Goal: Task Accomplishment & Management: Manage account settings

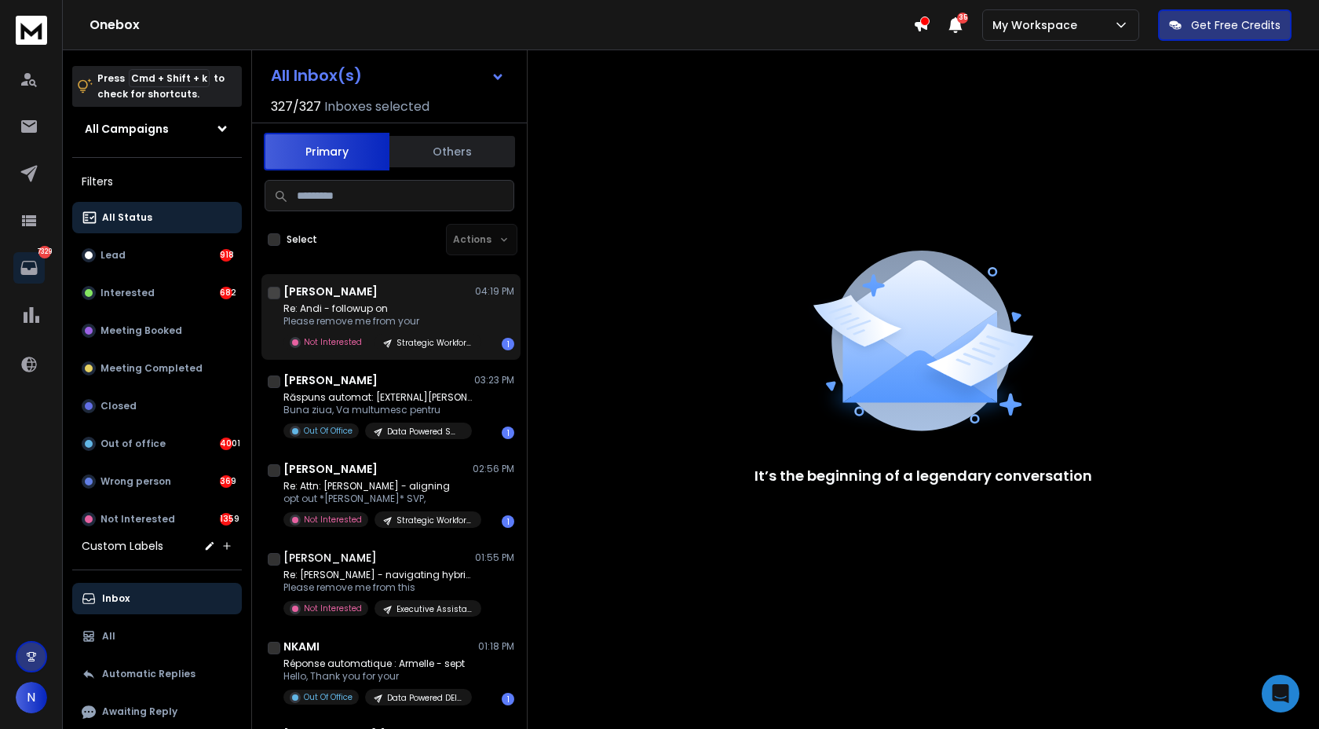
click at [393, 282] on div "[PERSON_NAME] 04:19 PM Re: Andi - followup on Please remove me from your Not In…" at bounding box center [390, 317] width 259 height 86
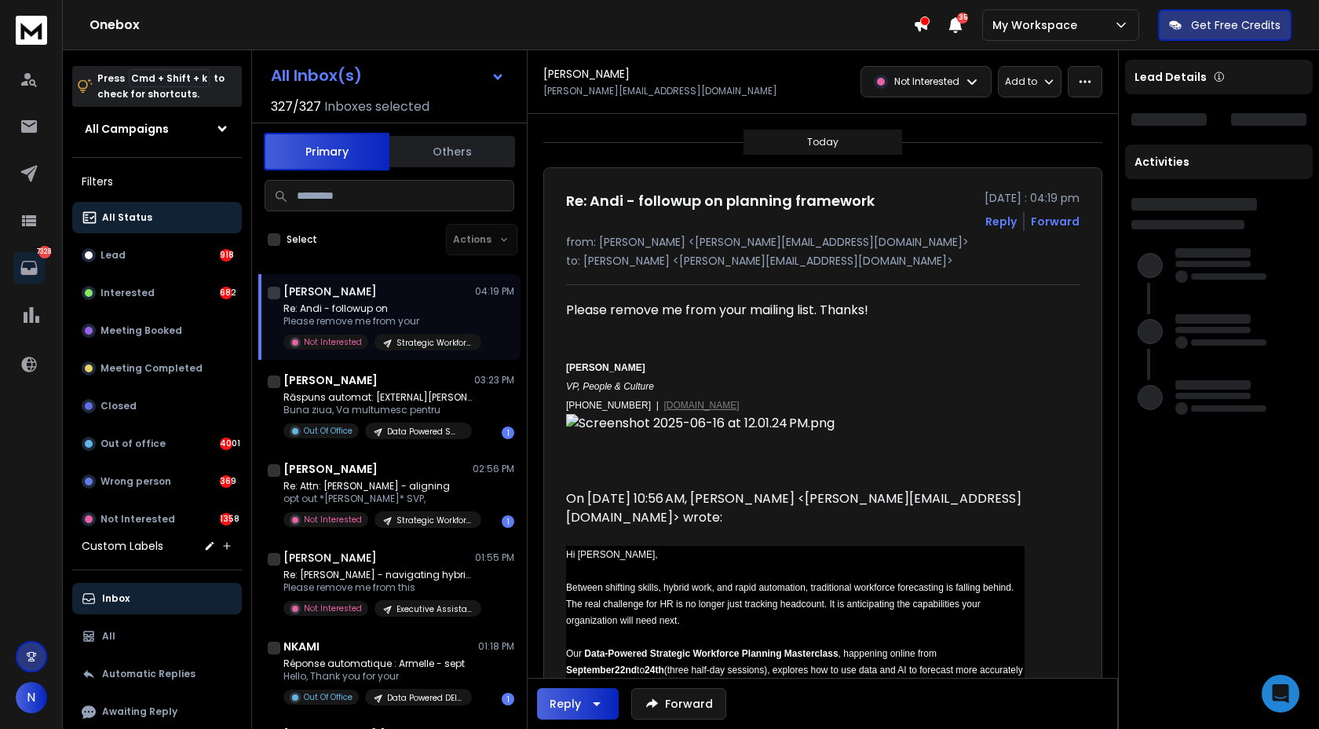
click at [1084, 81] on icon "button" at bounding box center [1086, 81] width 12 height 2
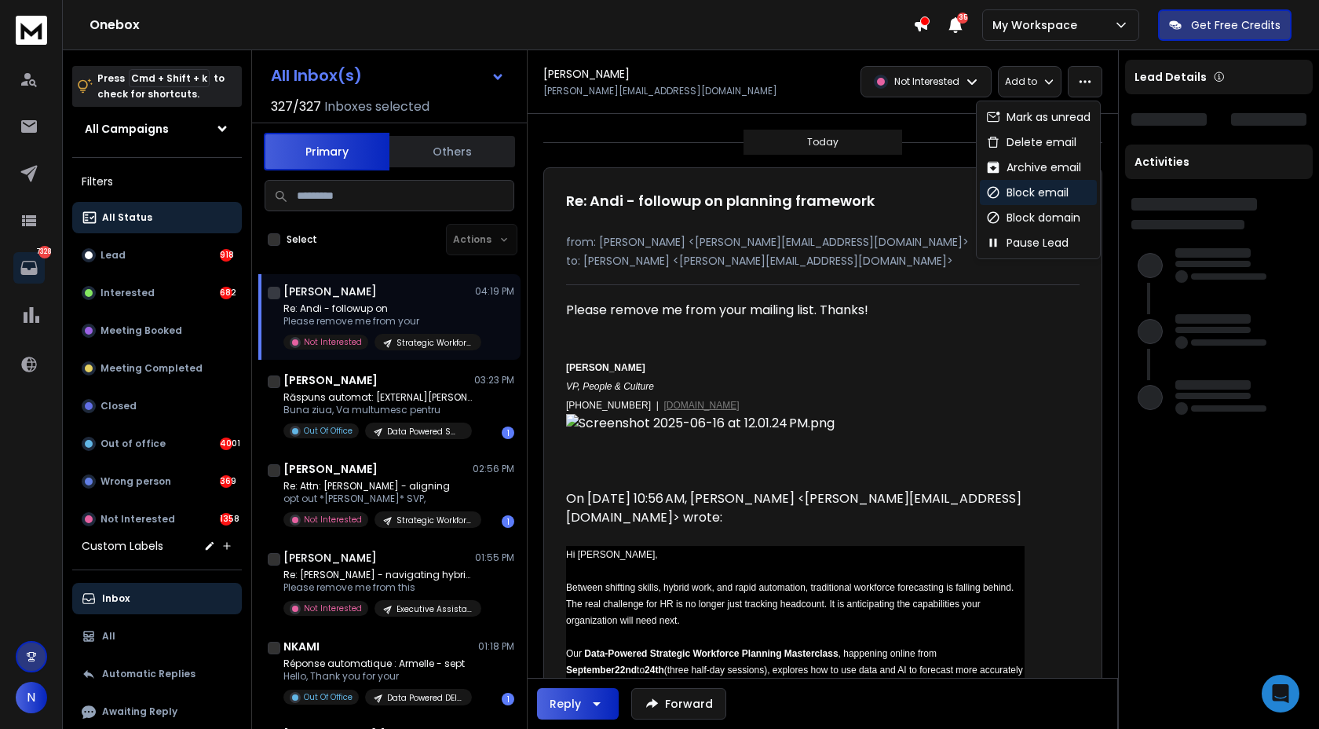
click at [1050, 192] on div "Block email" at bounding box center [1027, 193] width 82 height 16
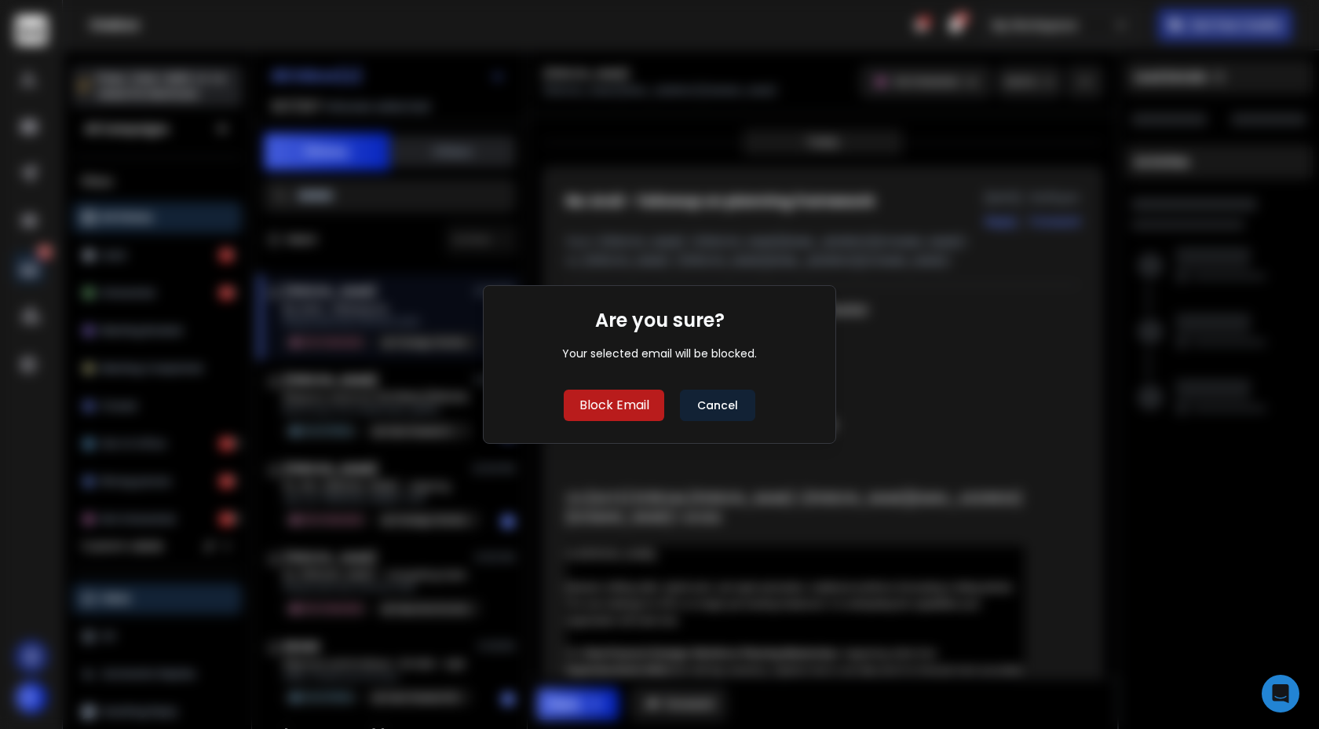
click at [594, 390] on button "Block Email" at bounding box center [614, 404] width 100 height 31
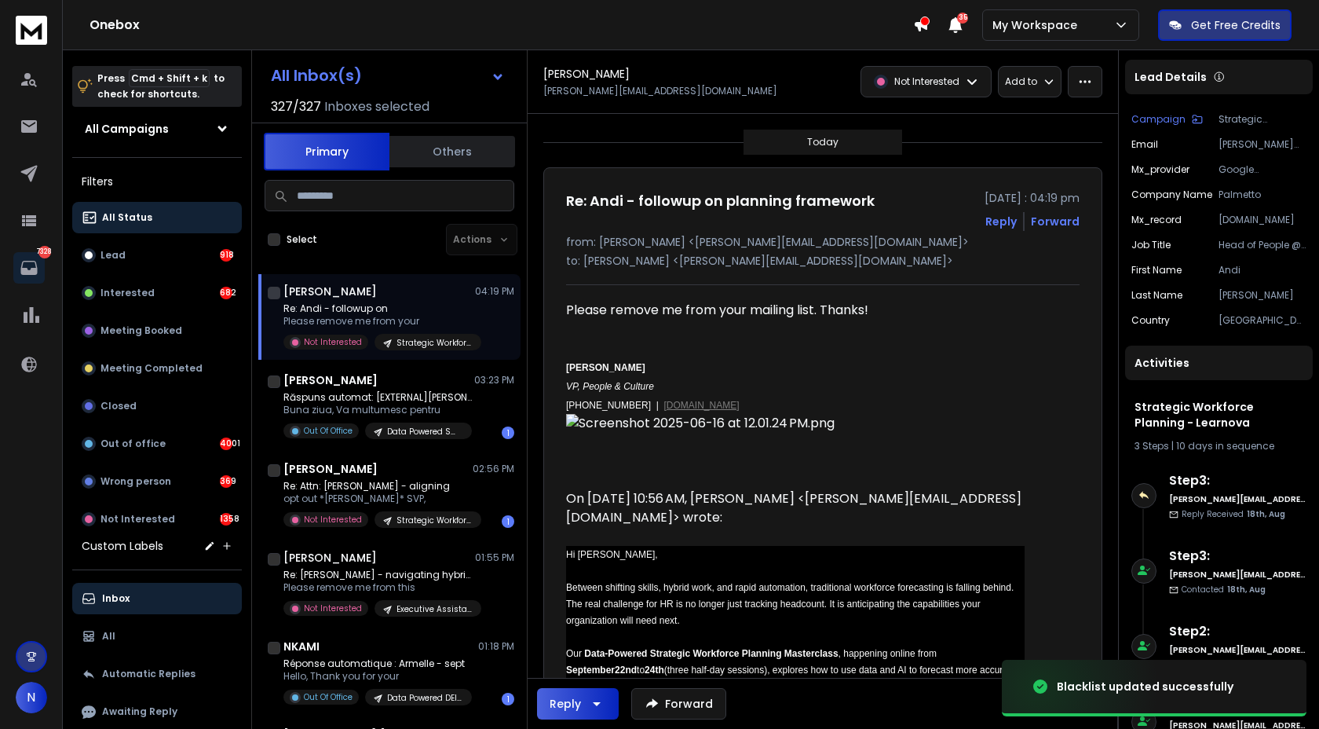
click at [412, 470] on div "[PERSON_NAME] 02:56 PM" at bounding box center [398, 469] width 231 height 16
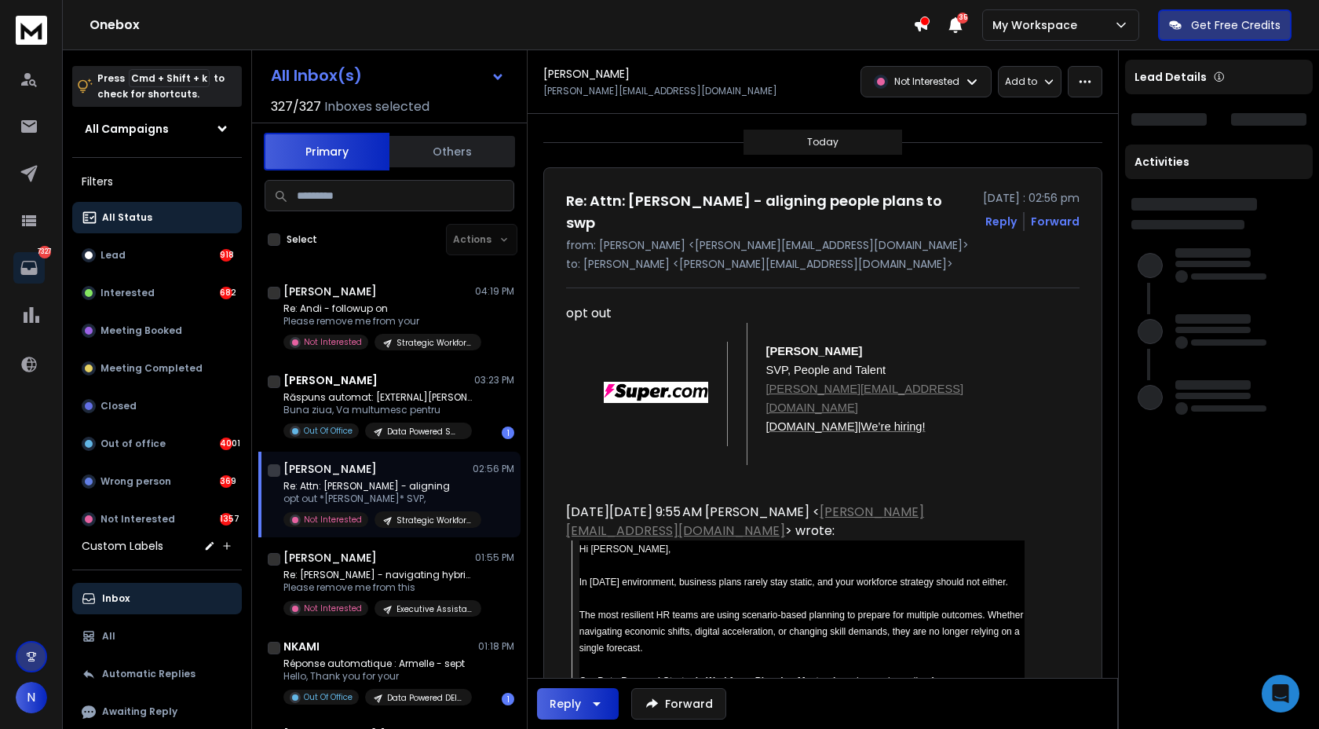
click at [1077, 85] on button "button" at bounding box center [1085, 81] width 35 height 31
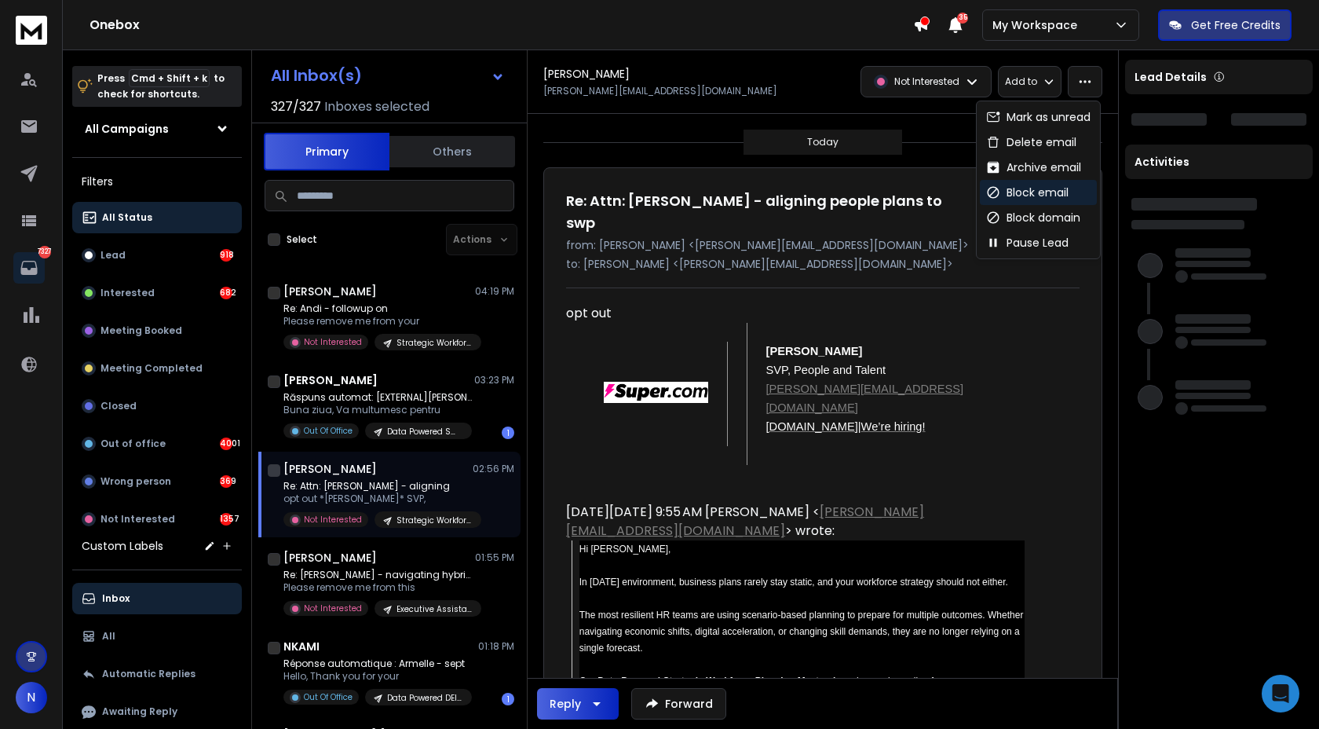
click at [1023, 185] on div "Block email" at bounding box center [1027, 193] width 82 height 16
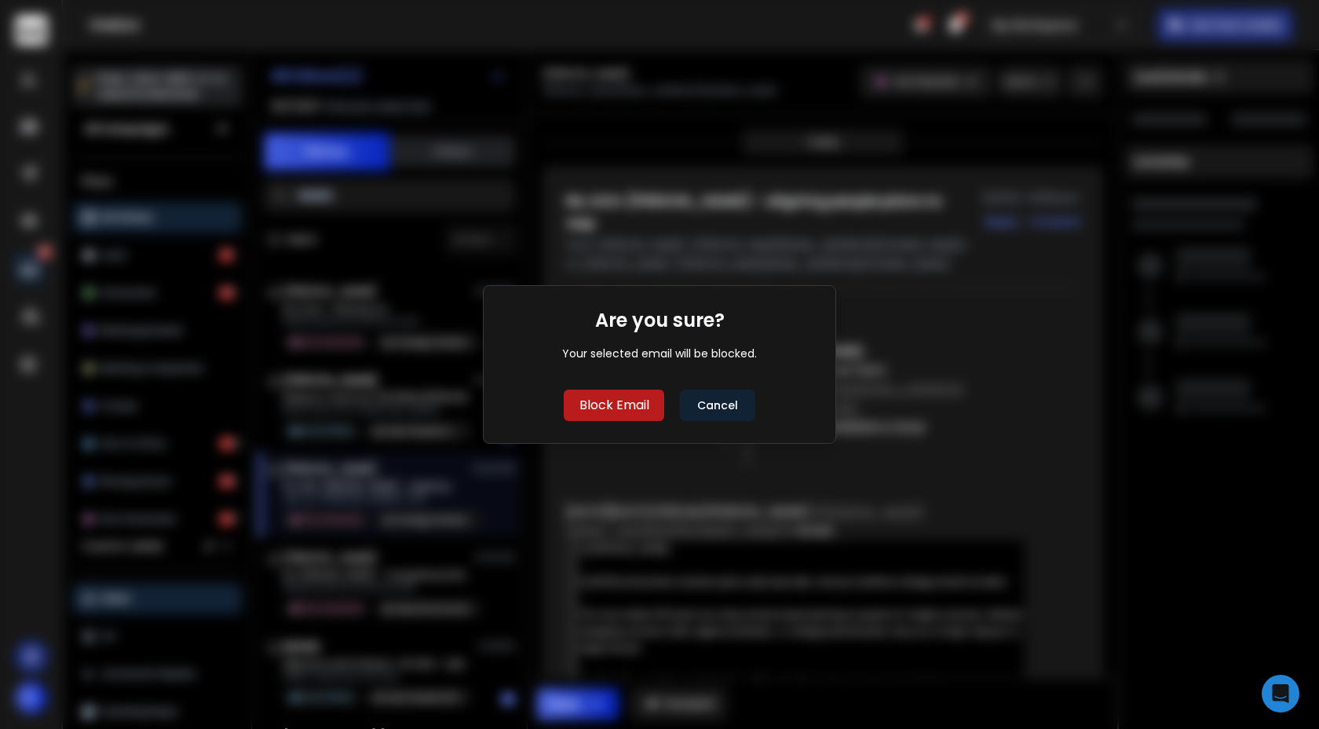
click at [638, 396] on button "Block Email" at bounding box center [614, 404] width 100 height 31
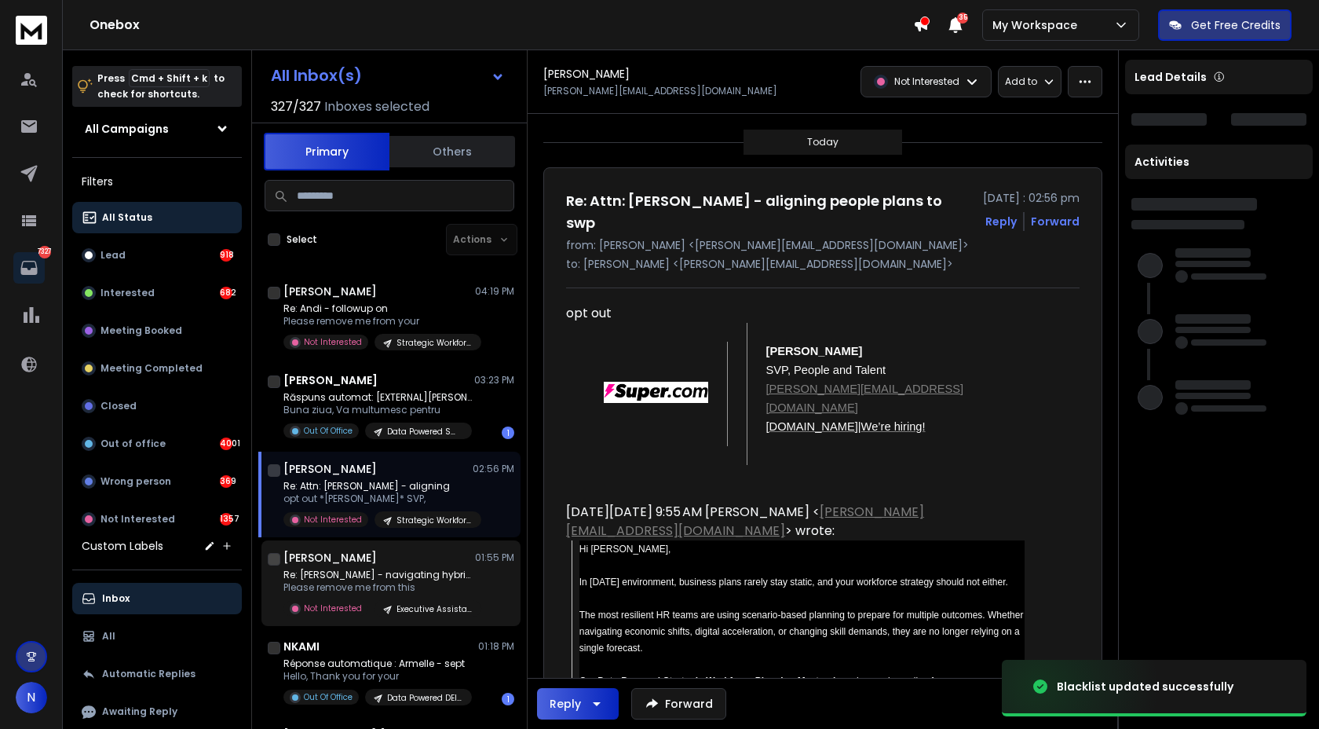
click at [359, 569] on p "Re: [PERSON_NAME] - navigating hybrid" at bounding box center [377, 574] width 188 height 13
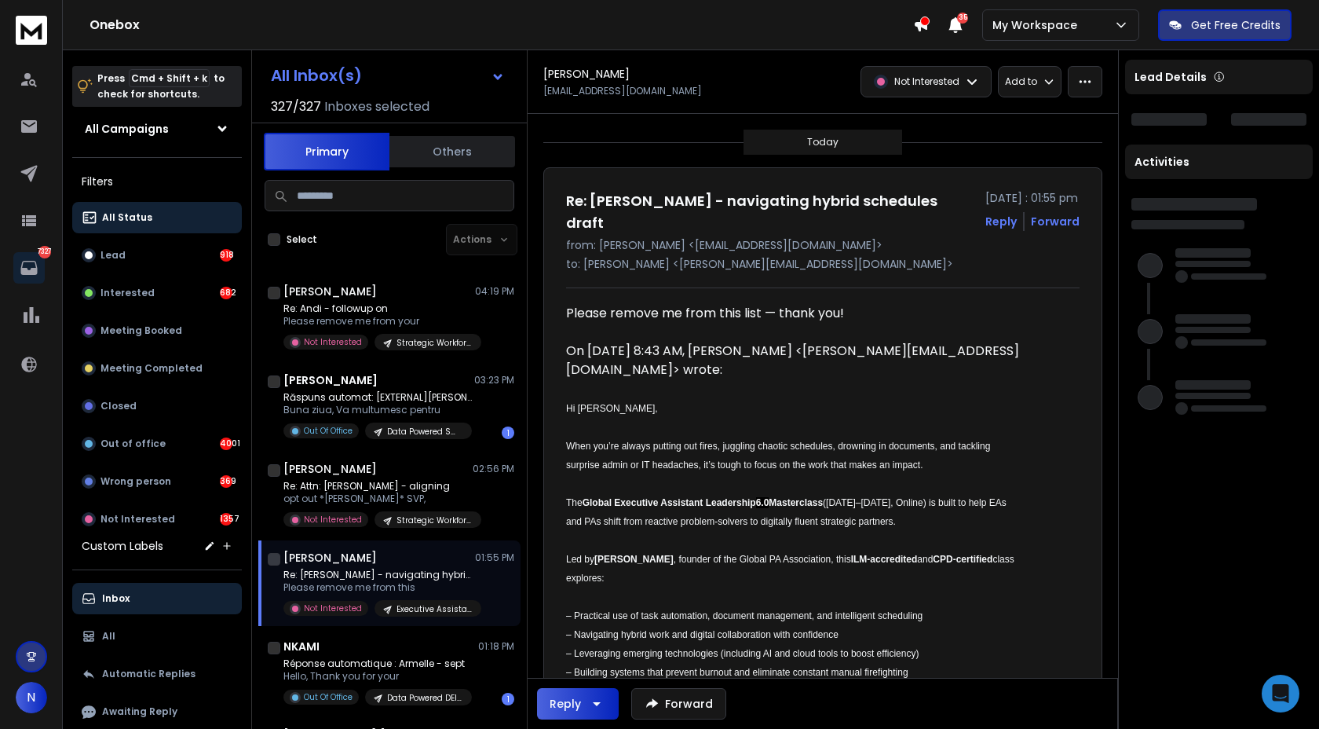
click at [1082, 81] on icon "button" at bounding box center [1085, 82] width 14 height 14
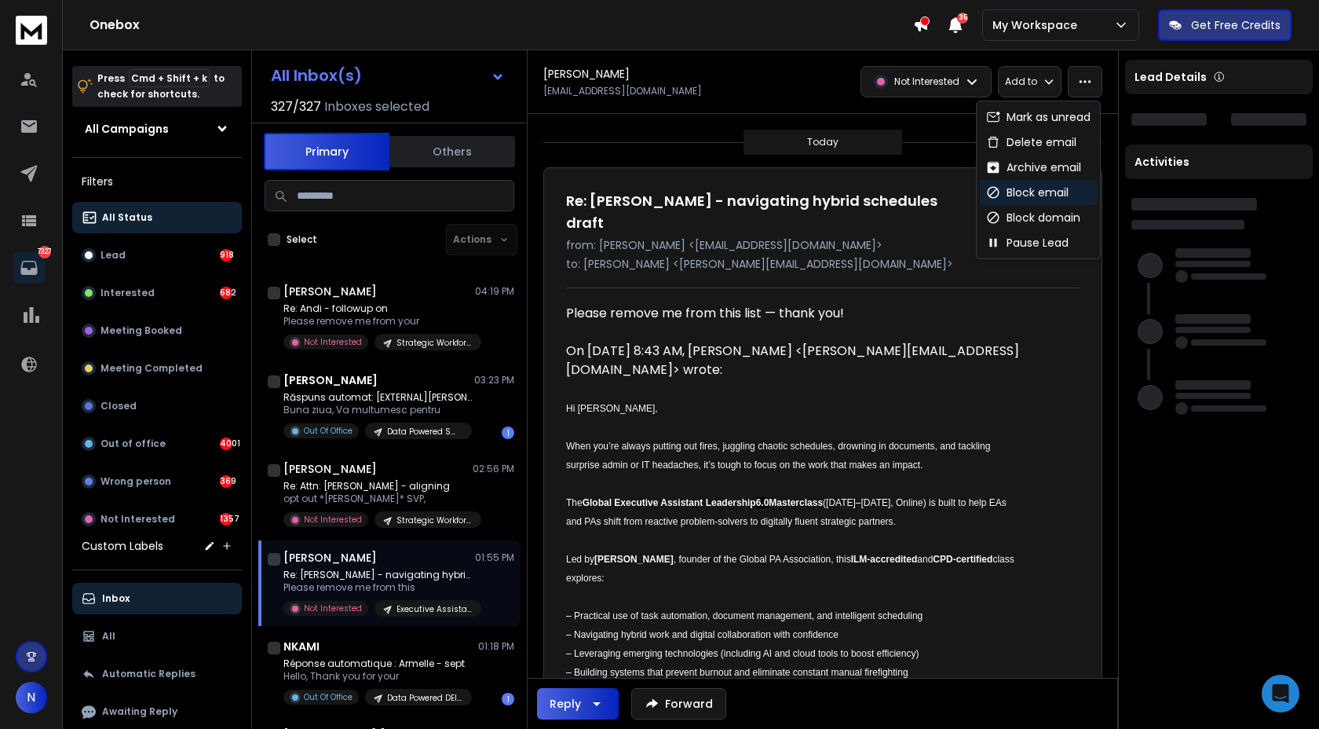
click at [1003, 192] on div "Block email" at bounding box center [1027, 193] width 82 height 16
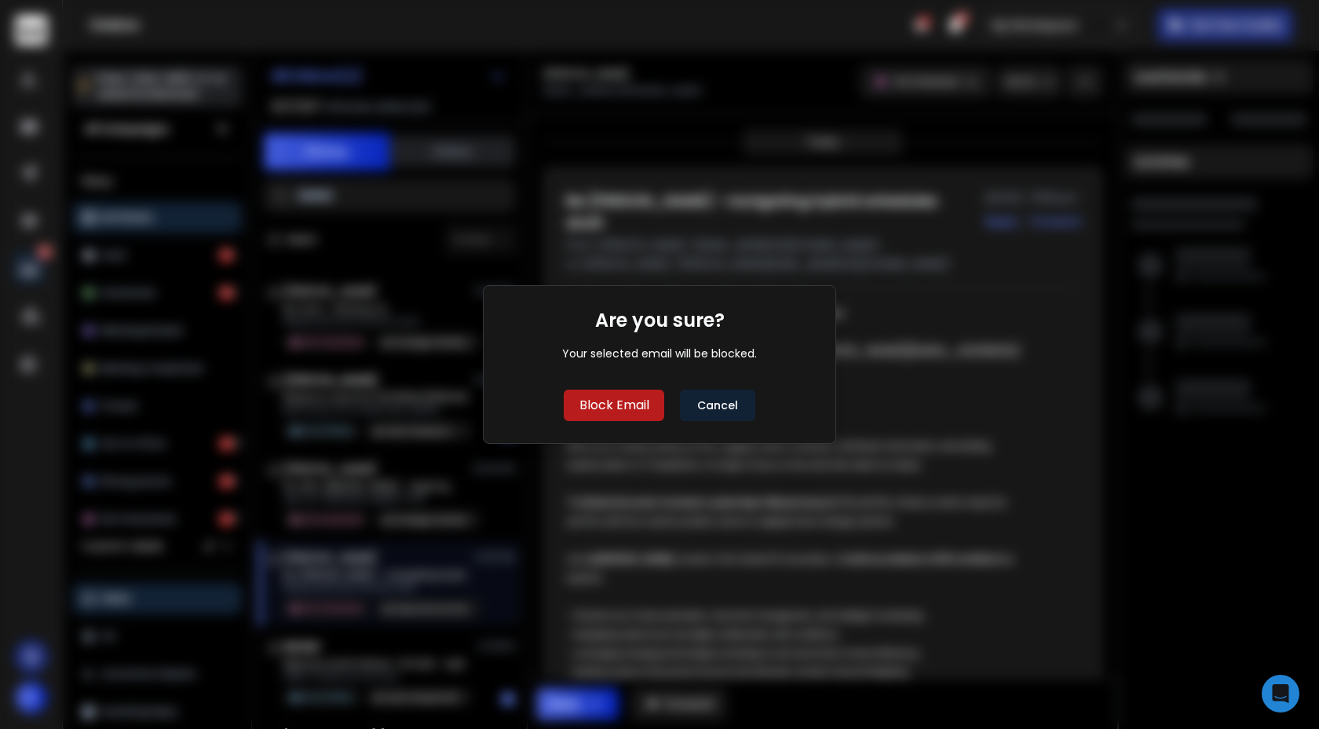
click at [614, 407] on button "Block Email" at bounding box center [614, 404] width 100 height 31
